Goal: Communication & Community: Answer question/provide support

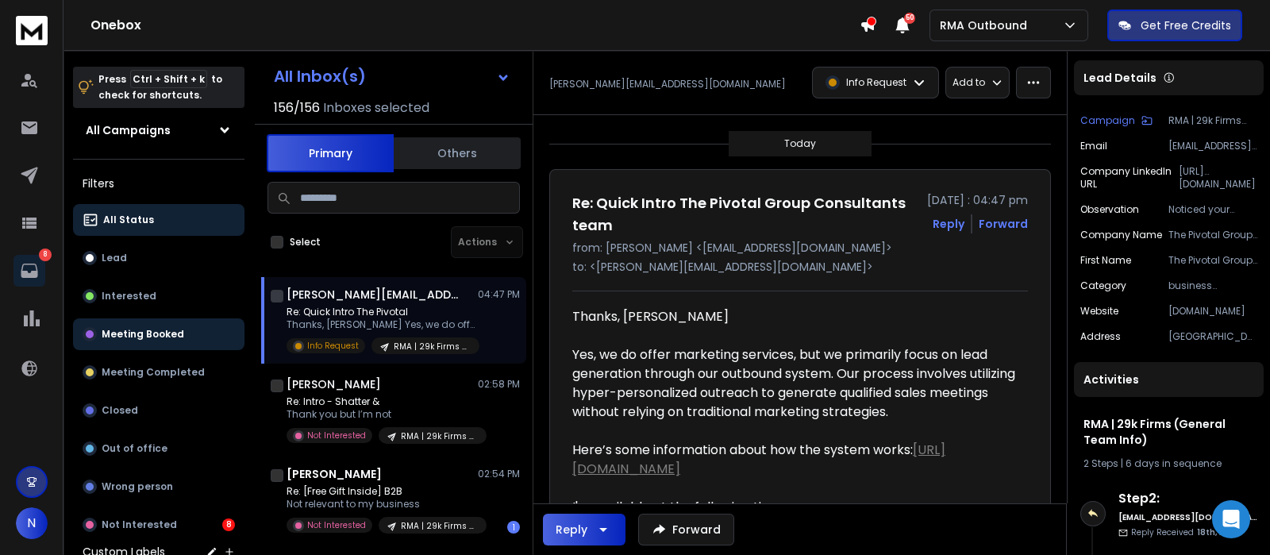
click at [172, 337] on p "Meeting Booked" at bounding box center [143, 334] width 83 height 13
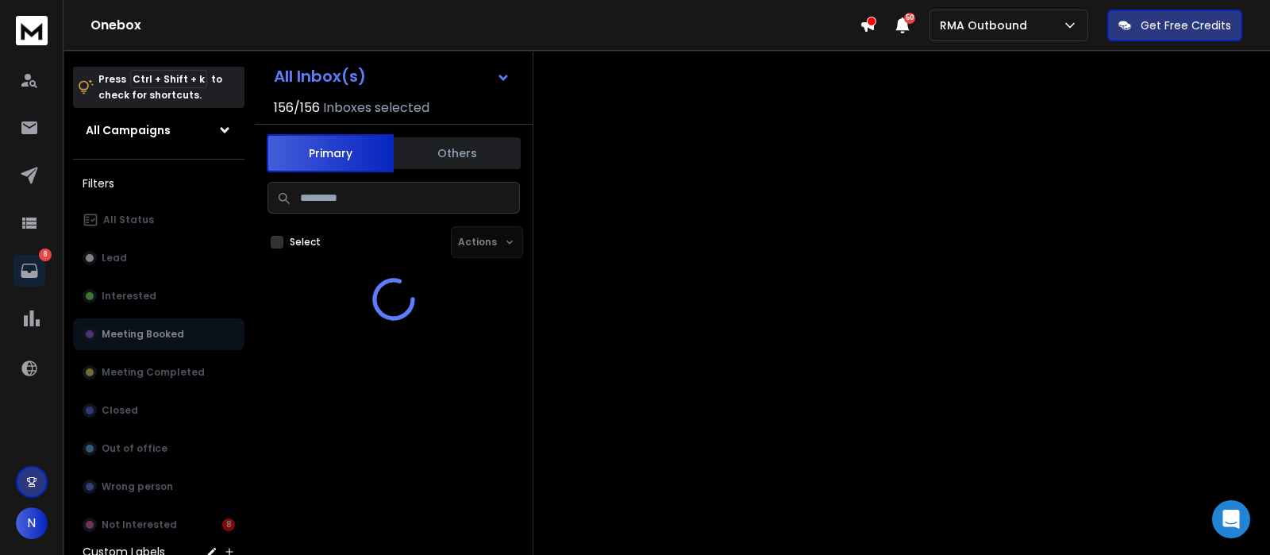
click at [159, 228] on div "All Status Lead Interested Meeting Booked Meeting Completed Closed Out of offic…" at bounding box center [158, 372] width 171 height 337
click at [149, 216] on div "All Status Lead Interested Meeting Booked Meeting Completed Closed Out of offic…" at bounding box center [158, 372] width 171 height 337
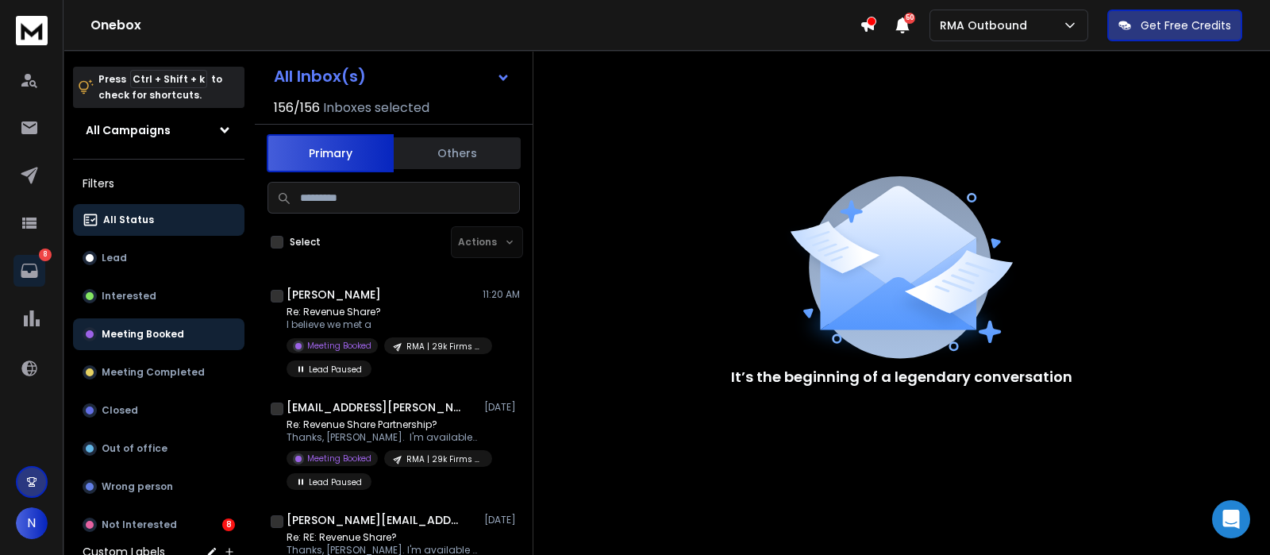
click at [158, 224] on button "All Status" at bounding box center [158, 220] width 171 height 32
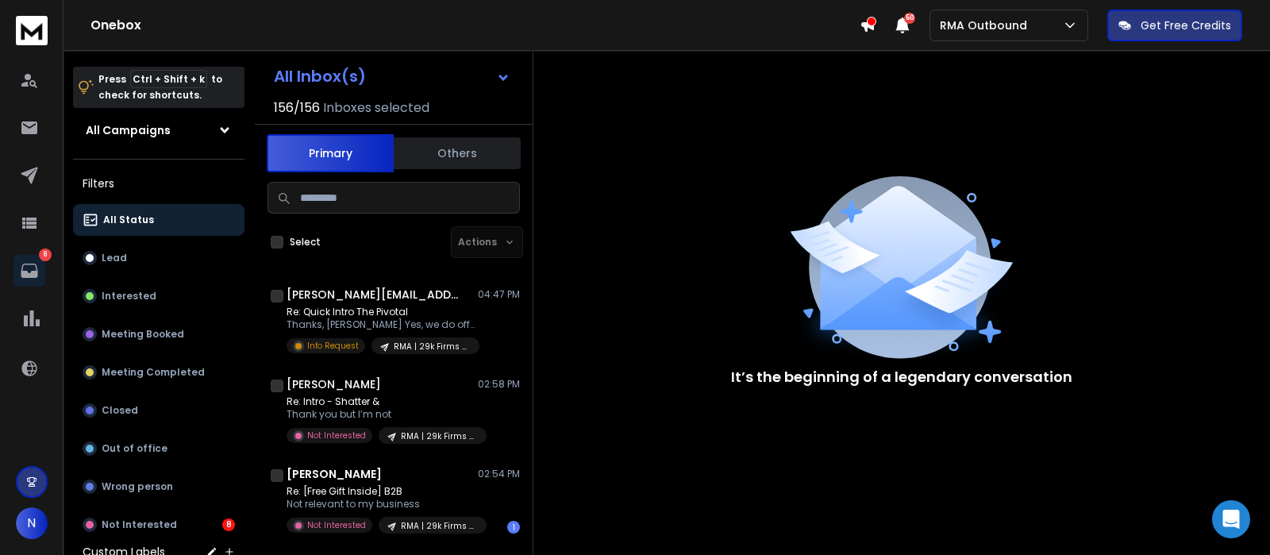
click at [589, 345] on div "It’s the beginning of a legendary conversation" at bounding box center [902, 287] width 737 height 472
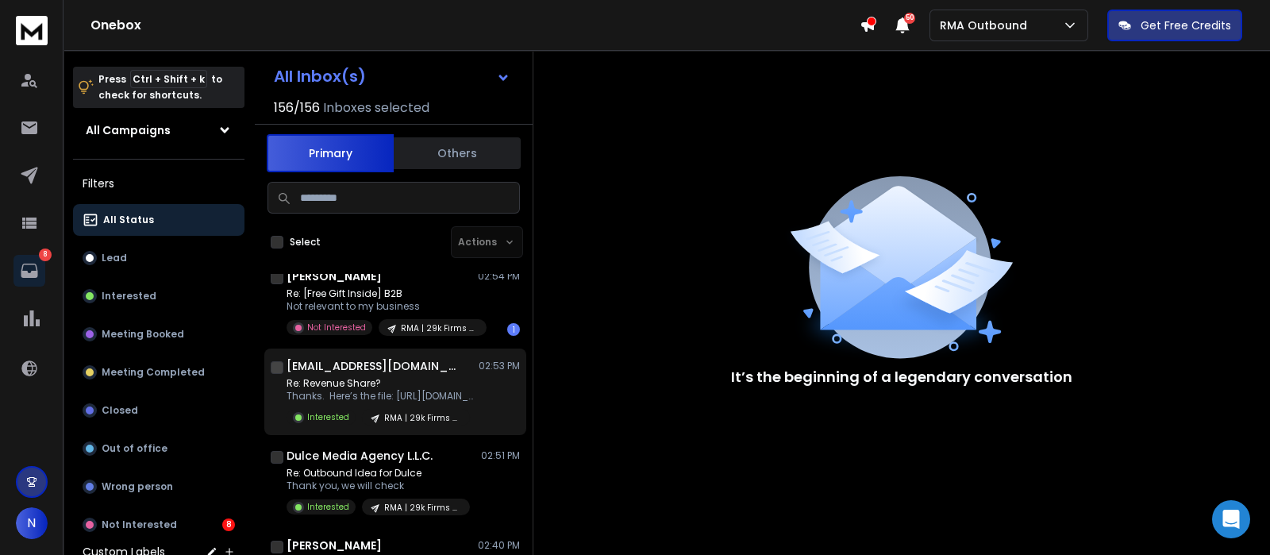
scroll to position [264, 0]
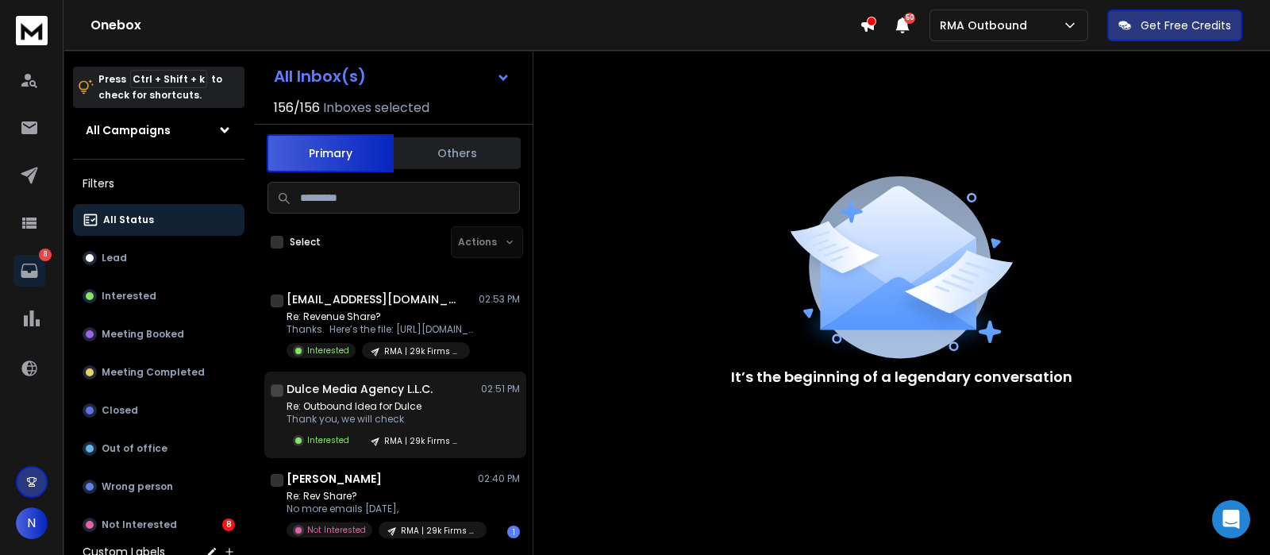
click at [445, 413] on p "Thank you, we will check" at bounding box center [378, 419] width 183 height 13
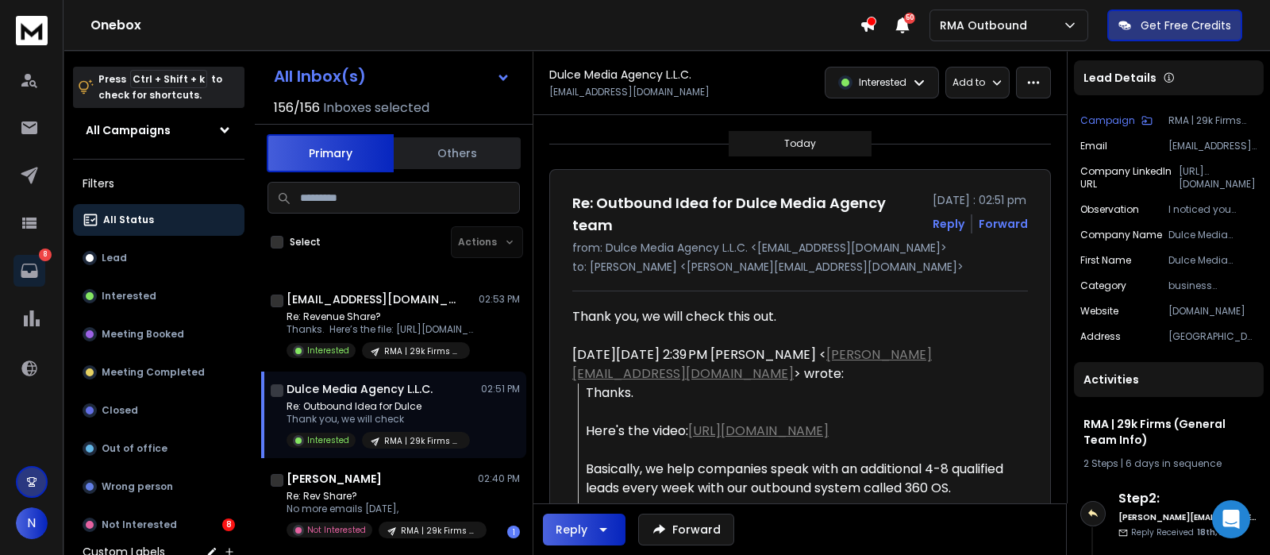
click at [806, 322] on div "Thank you, we will check this out." at bounding box center [793, 316] width 443 height 19
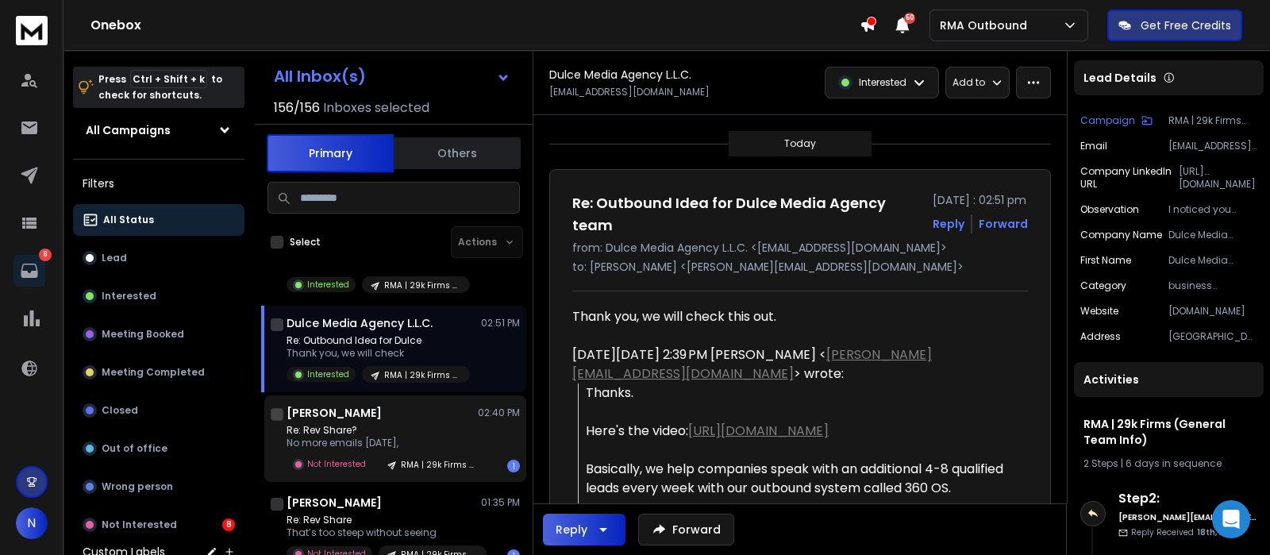
scroll to position [396, 0]
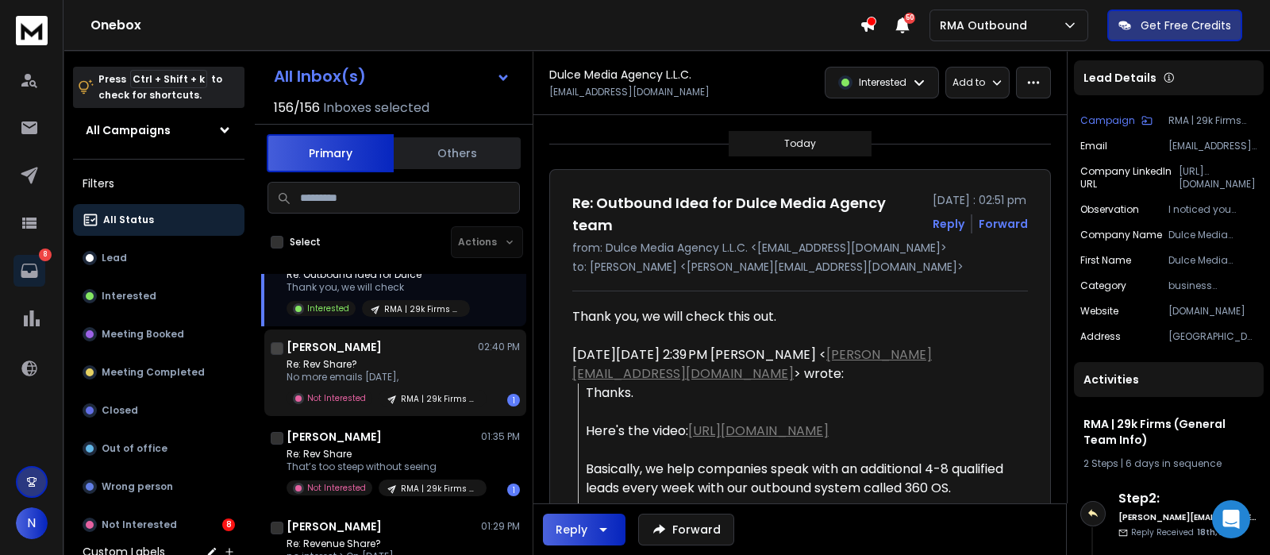
click at [399, 349] on div "[PERSON_NAME] 02:40 PM" at bounding box center [403, 347] width 233 height 16
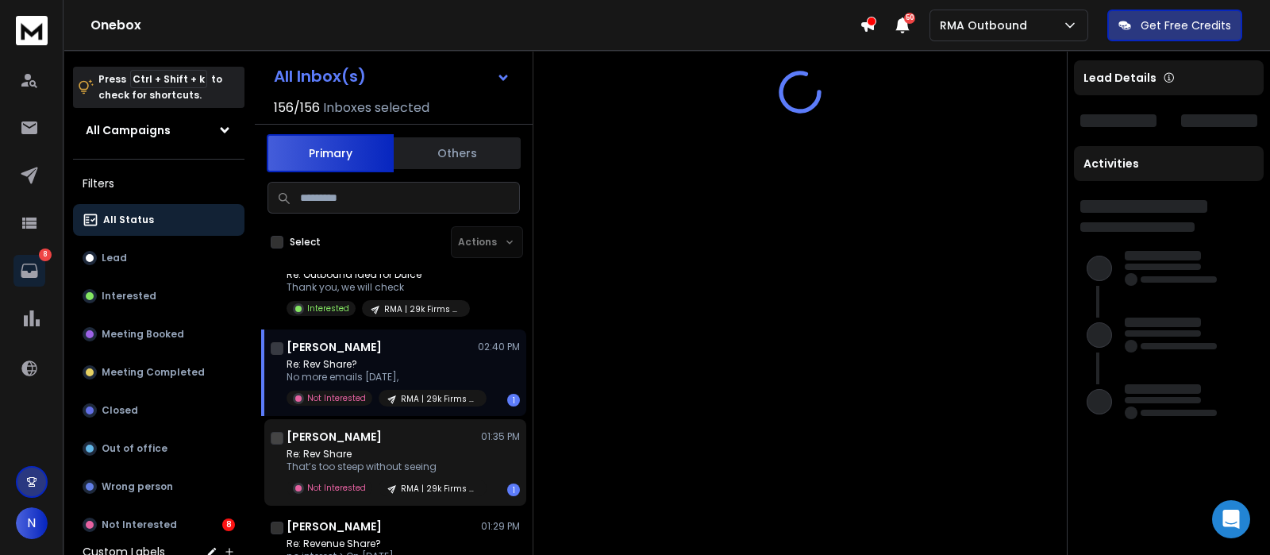
click at [406, 445] on div "[PERSON_NAME] 01:35 PM Re: Rev Share That’s too steep without seeing Not Intere…" at bounding box center [403, 462] width 233 height 67
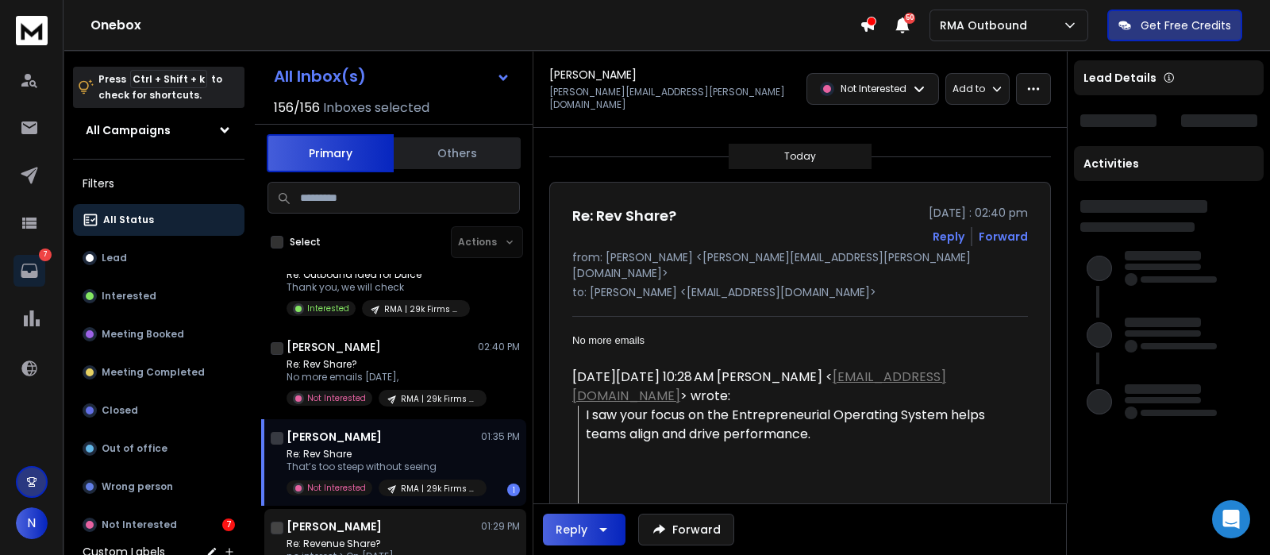
scroll to position [529, 0]
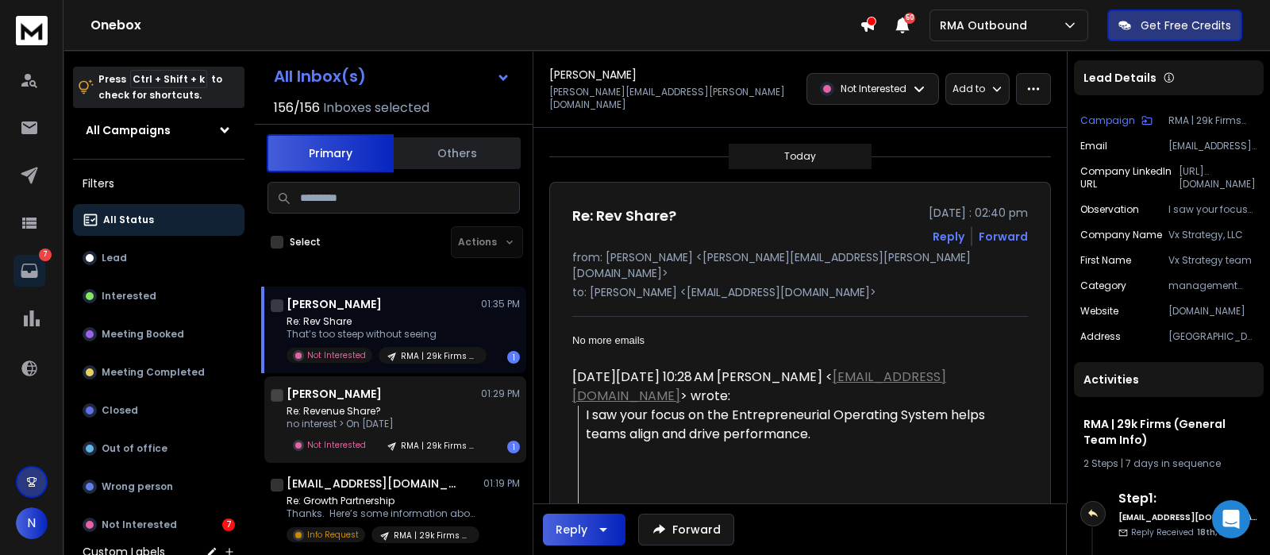
click at [425, 382] on div "[PERSON_NAME] 01:29 PM Re: Revenue Share? no interest > On [DATE] Not Intereste…" at bounding box center [395, 419] width 262 height 87
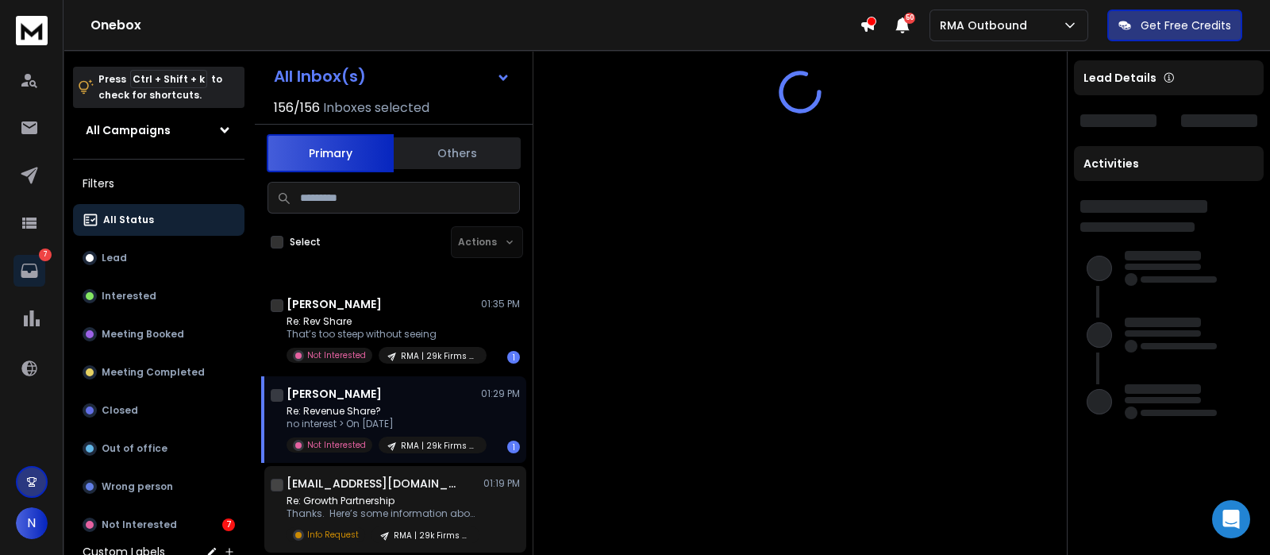
scroll to position [661, 0]
